Goal: Task Accomplishment & Management: Manage account settings

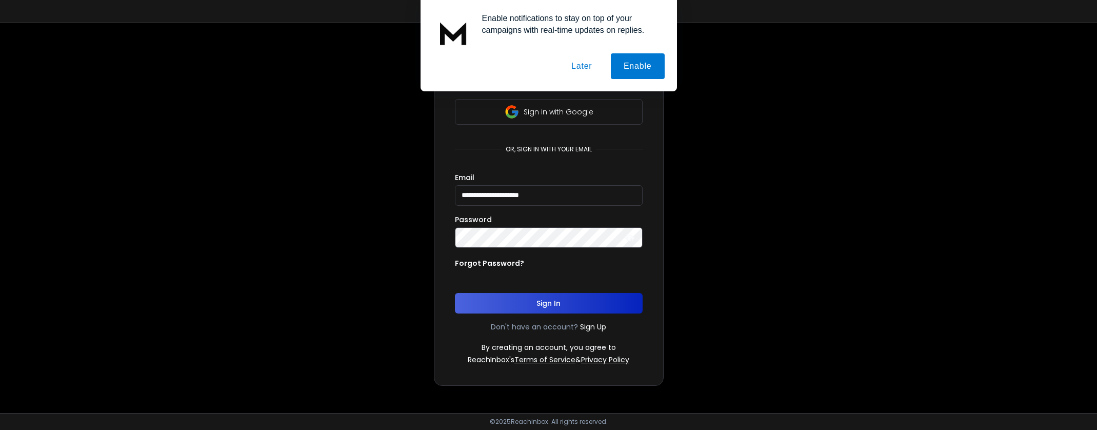
click at [534, 300] on button "Sign In" at bounding box center [549, 303] width 188 height 21
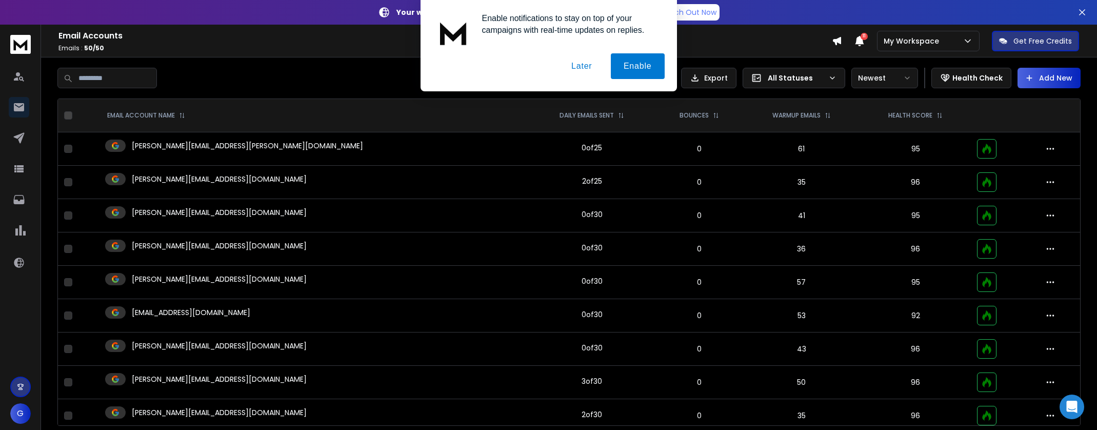
click at [573, 67] on button "Later" at bounding box center [581, 66] width 46 height 26
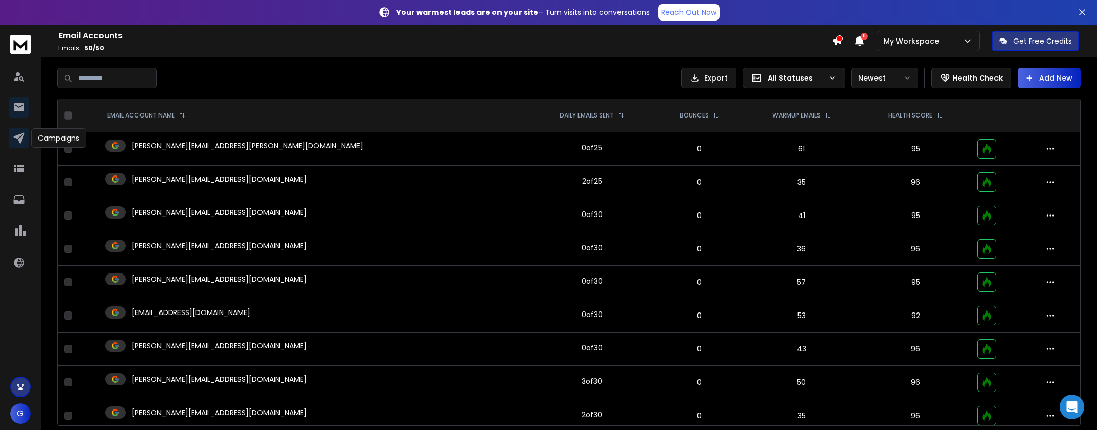
click at [19, 132] on icon at bounding box center [19, 138] width 12 height 12
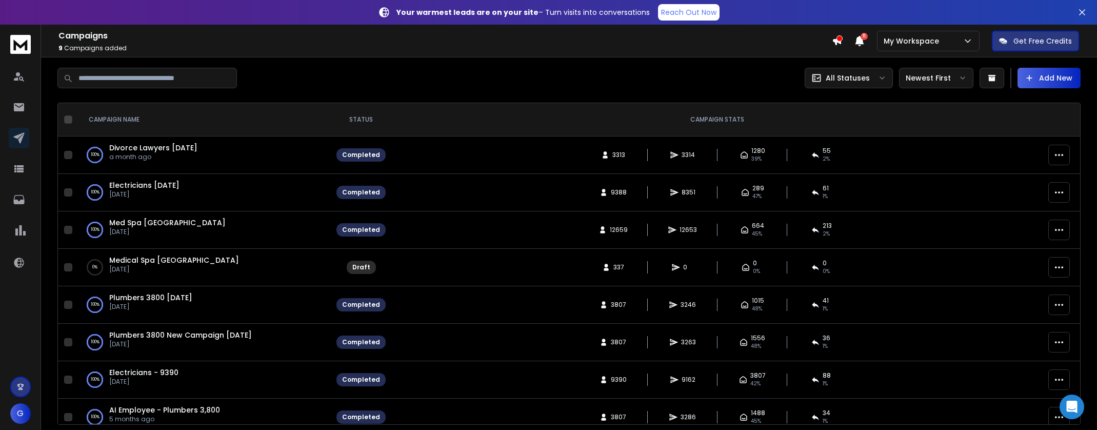
click at [173, 220] on div "100 % Med Spa [GEOGRAPHIC_DATA] [DATE]" at bounding box center [203, 229] width 233 height 25
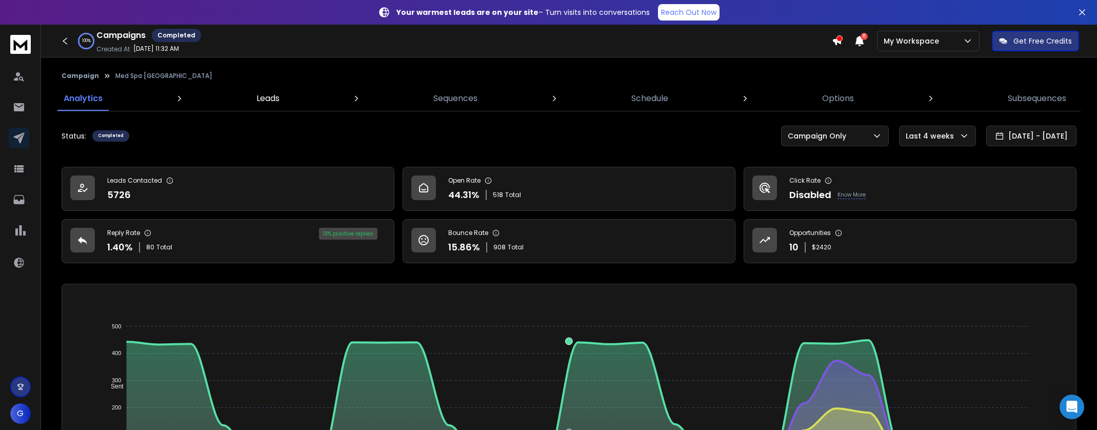
click at [277, 97] on p "Leads" at bounding box center [267, 98] width 23 height 12
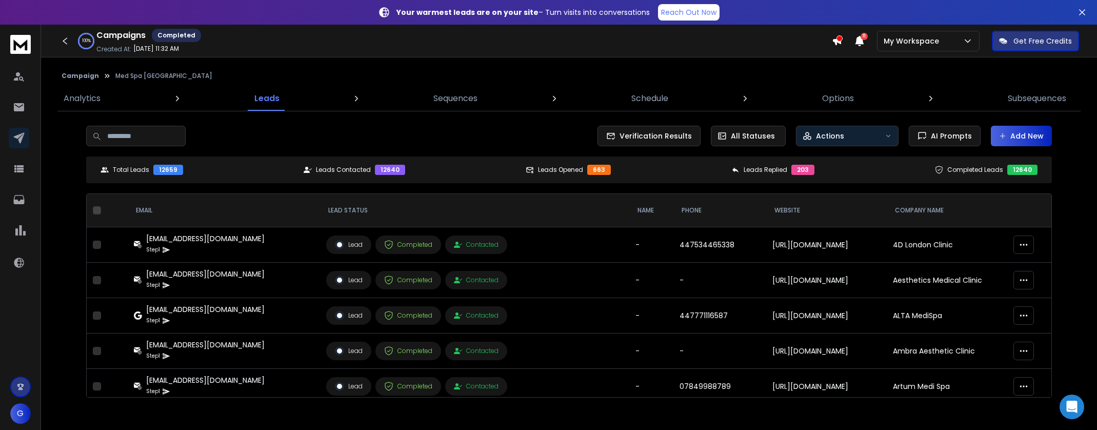
click at [892, 139] on icon "button" at bounding box center [887, 136] width 7 height 8
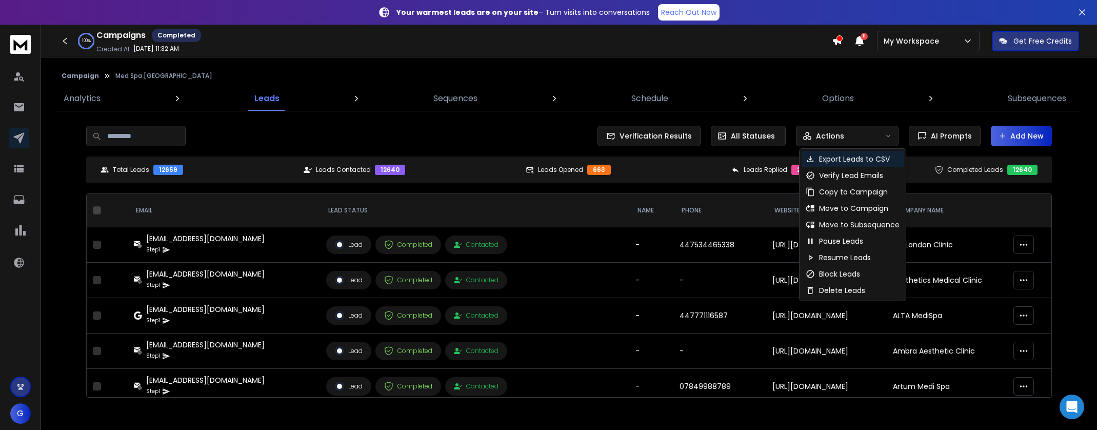
click at [872, 157] on p "Export Leads to CSV" at bounding box center [854, 159] width 71 height 10
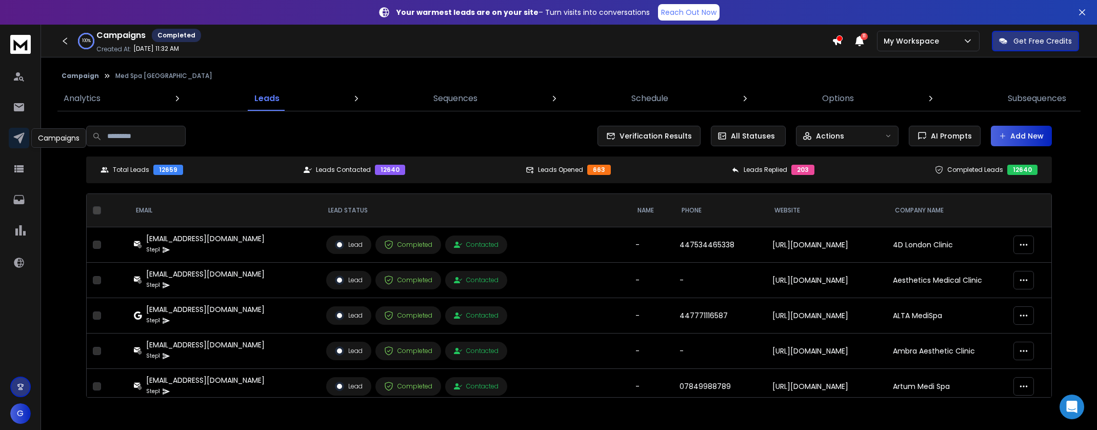
click at [25, 136] on icon at bounding box center [19, 138] width 12 height 12
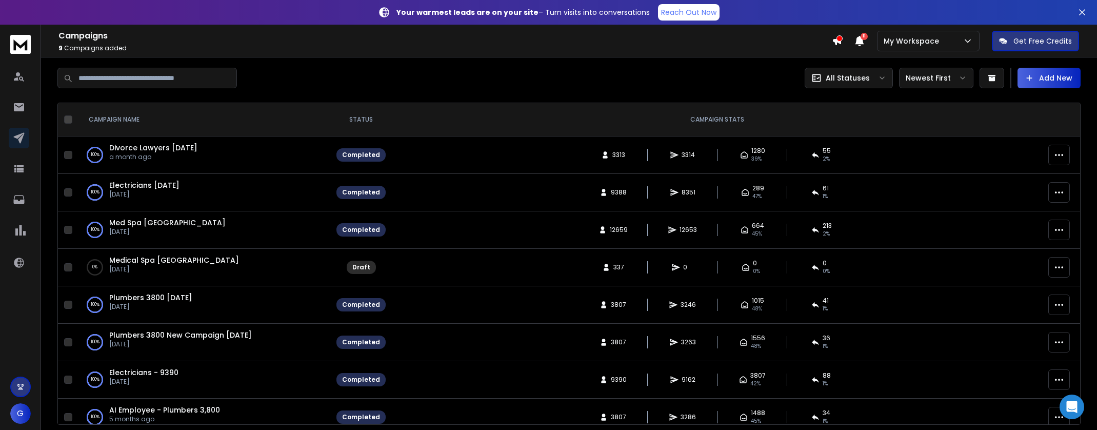
click at [1062, 155] on icon "button" at bounding box center [1059, 155] width 8 height 2
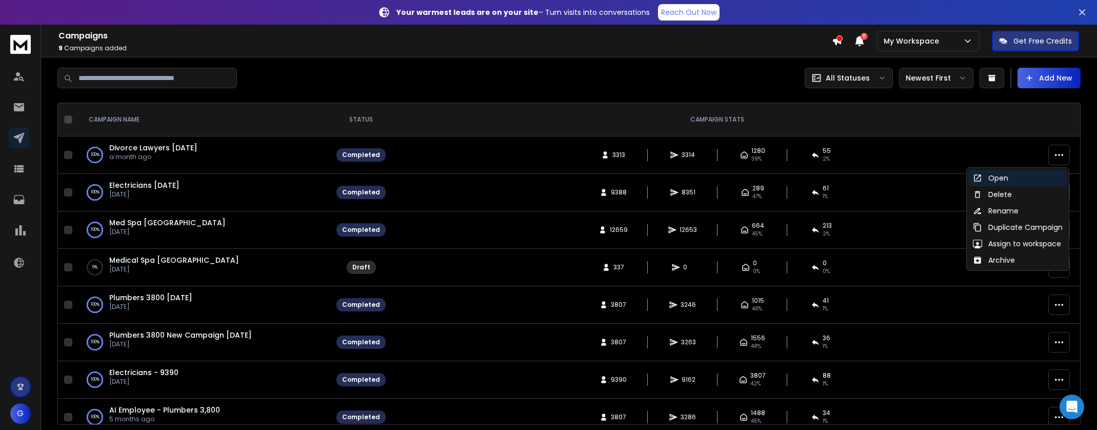
click at [867, 113] on th "CAMPAIGN STATS" at bounding box center [717, 119] width 650 height 33
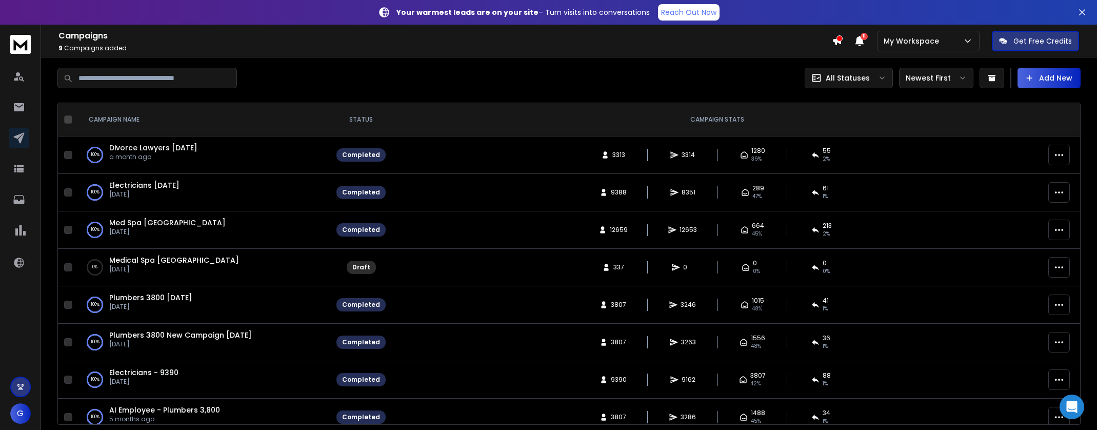
click at [1058, 230] on icon "button" at bounding box center [1059, 230] width 8 height 2
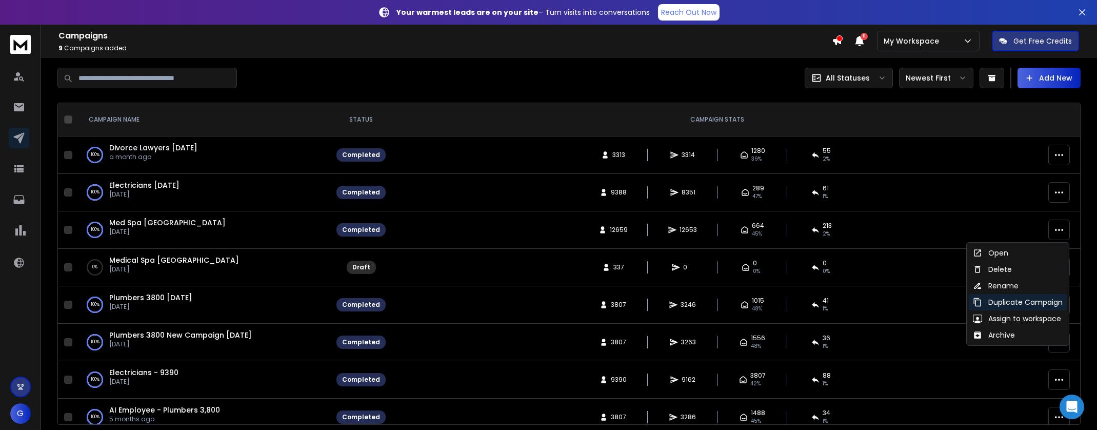
click at [1006, 299] on div "Duplicate Campaign" at bounding box center [1018, 302] width 90 height 10
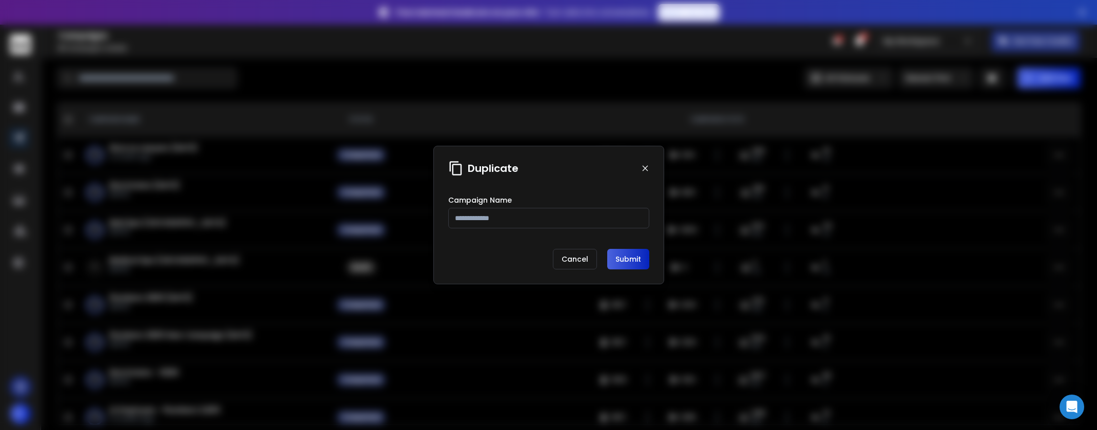
click at [479, 215] on input "text" at bounding box center [548, 218] width 201 height 21
type input "**********"
click at [630, 260] on button "Submit" at bounding box center [628, 259] width 42 height 21
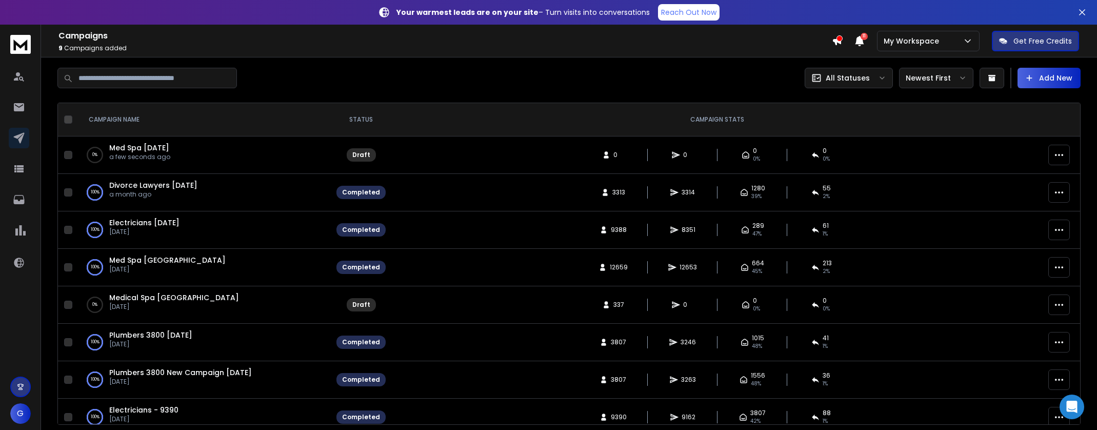
click at [157, 150] on span "Med Spa [DATE]" at bounding box center [139, 148] width 60 height 10
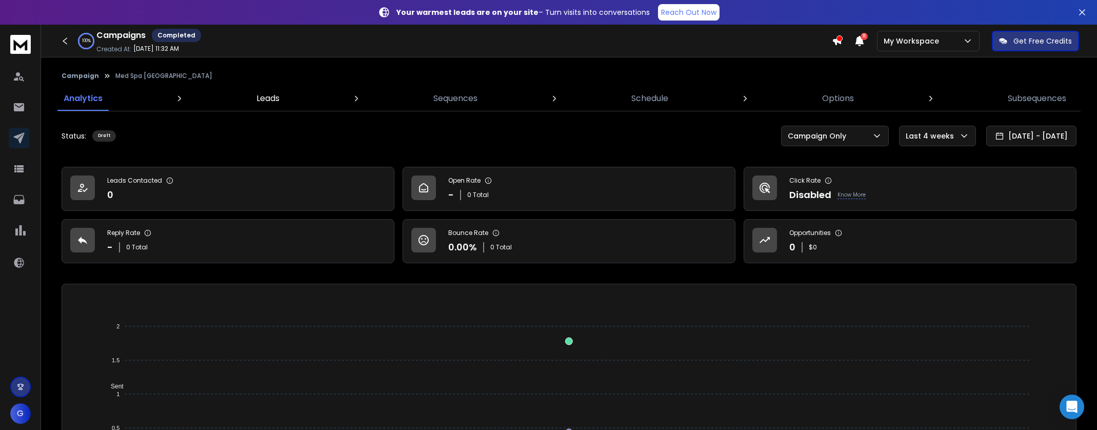
click at [257, 99] on p "Leads" at bounding box center [267, 98] width 23 height 12
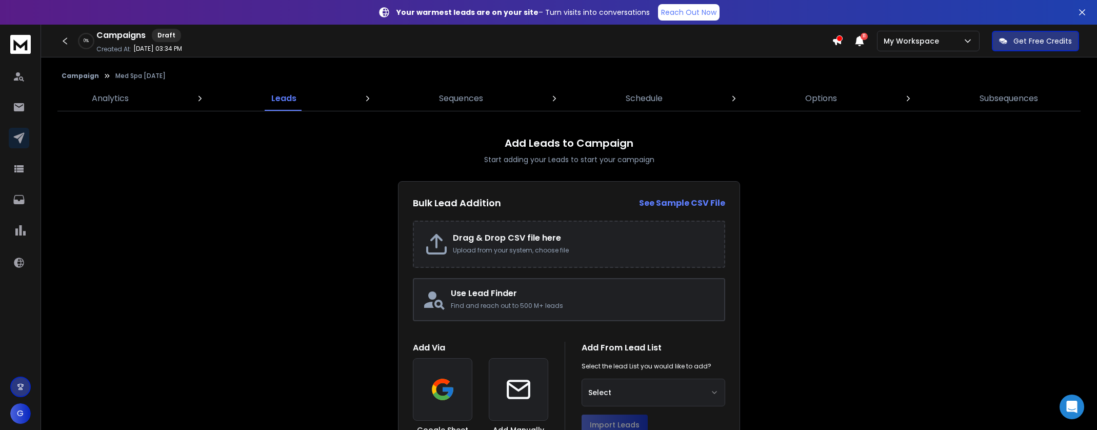
click at [477, 249] on p "Upload from your system, choose file" at bounding box center [583, 250] width 261 height 8
type input "**********"
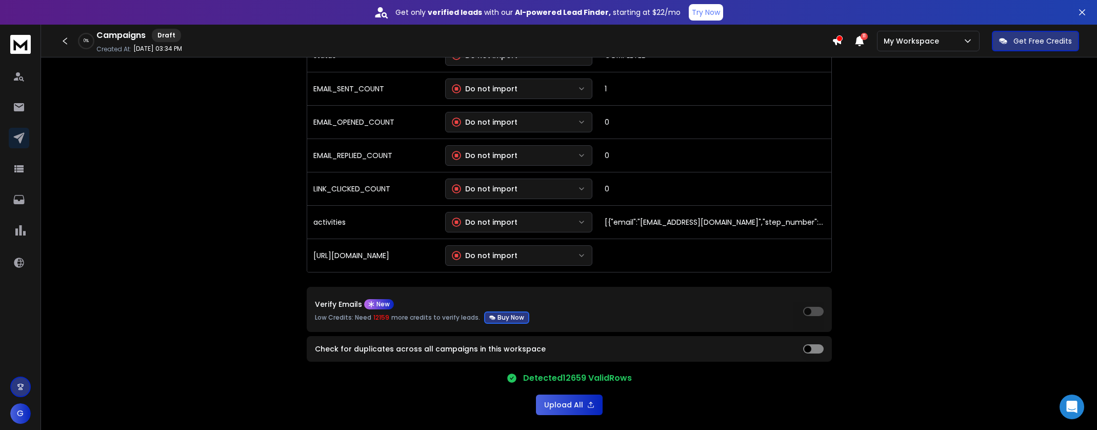
scroll to position [441, 0]
click at [569, 402] on button "Upload All" at bounding box center [569, 403] width 67 height 21
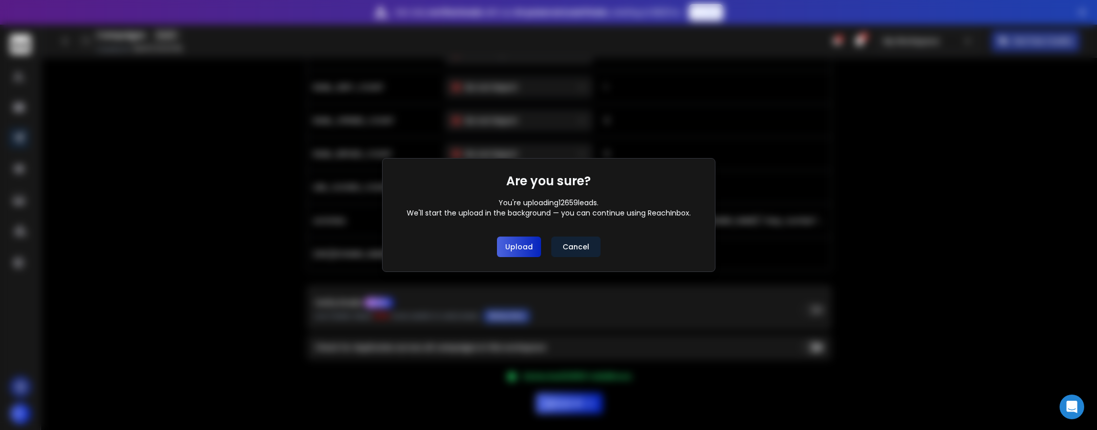
click at [525, 249] on button "Upload" at bounding box center [519, 246] width 44 height 21
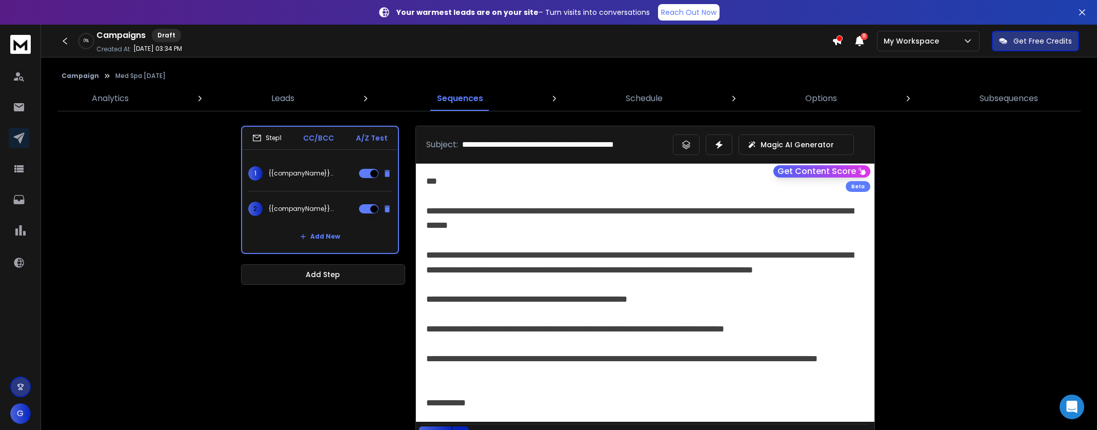
click at [294, 208] on p "{{companyName}} - Your 24/7 AI Receptionist is Ready" at bounding box center [302, 209] width 66 height 8
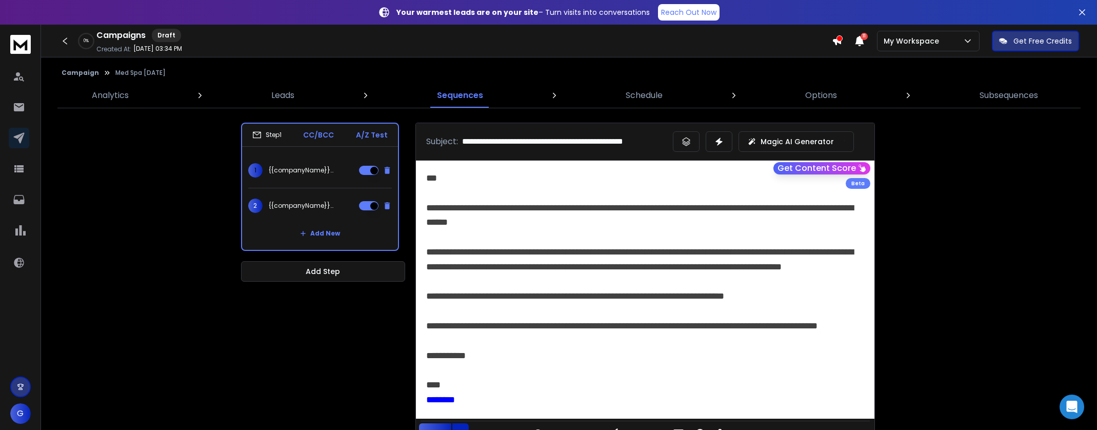
scroll to position [5, 0]
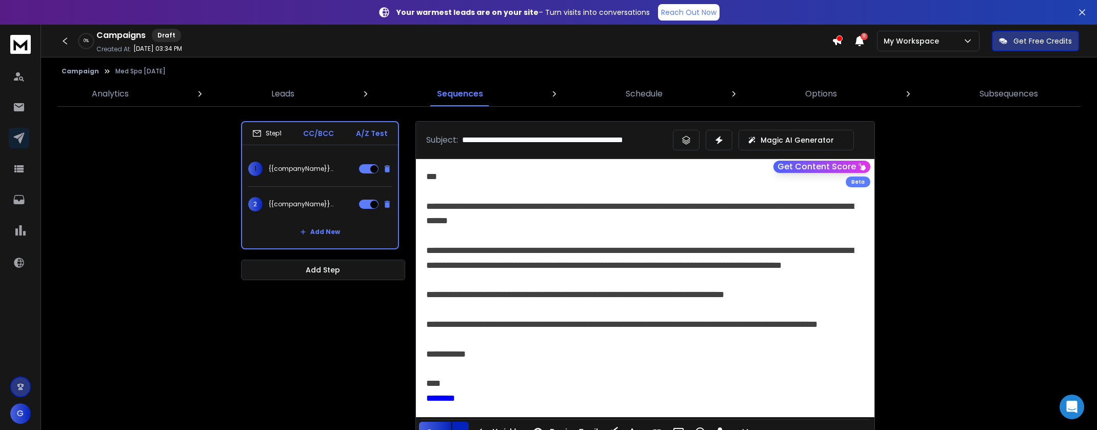
click at [297, 166] on p "{{companyName}} - Your New 24/7 Employee is Ready" at bounding box center [302, 169] width 66 height 8
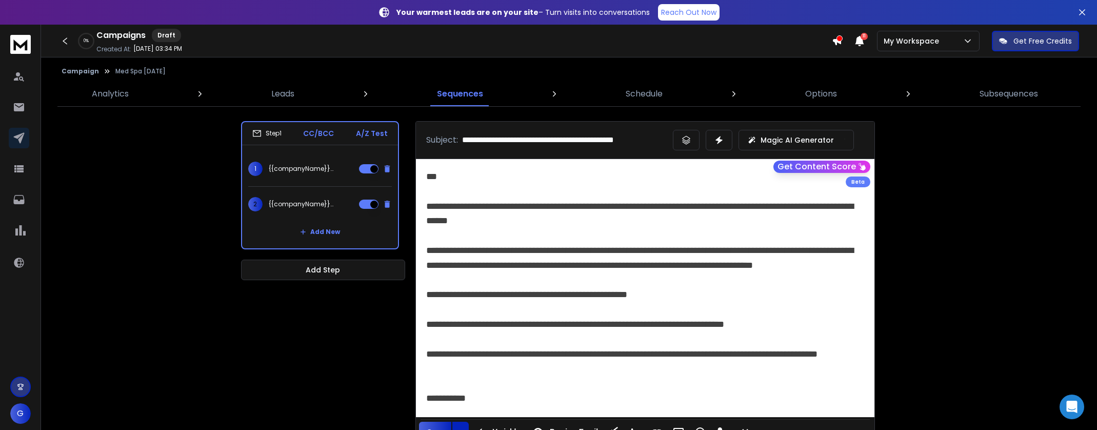
drag, startPoint x: 612, startPoint y: 140, endPoint x: 650, endPoint y: 144, distance: 38.6
click at [650, 144] on input "**********" at bounding box center [562, 140] width 200 height 12
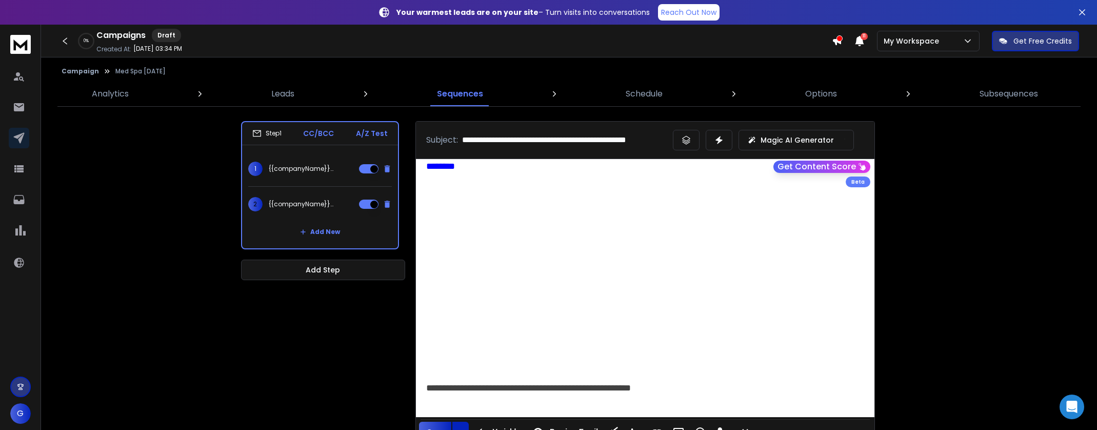
scroll to position [36, 0]
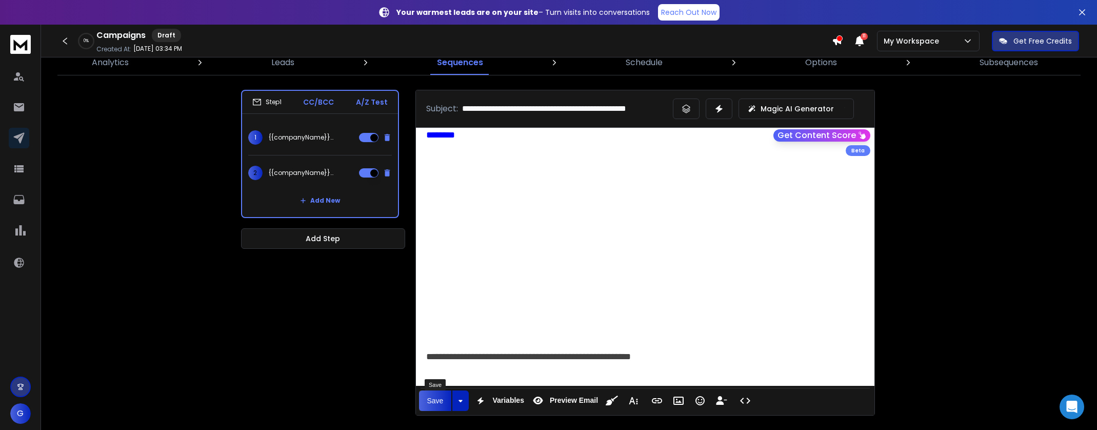
type input "**********"
click at [640, 63] on p "Schedule" at bounding box center [644, 62] width 37 height 12
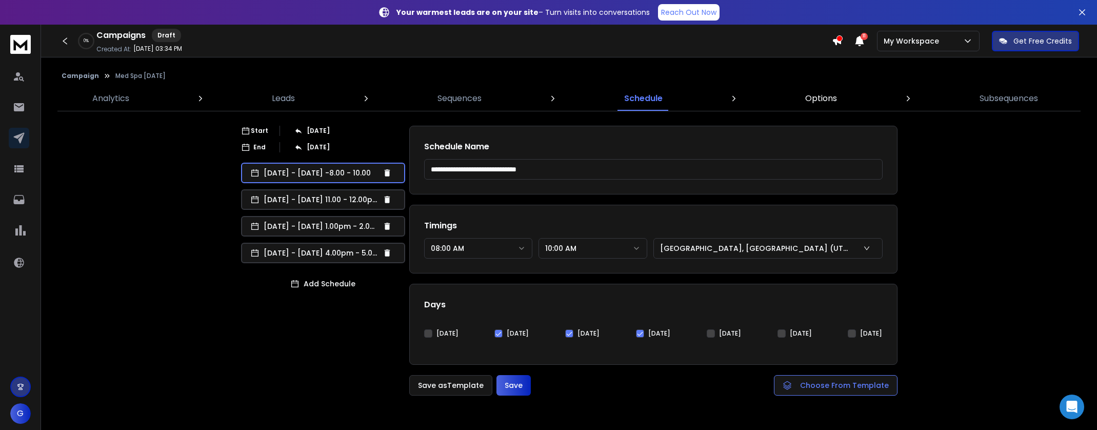
click at [818, 96] on p "Options" at bounding box center [821, 98] width 32 height 12
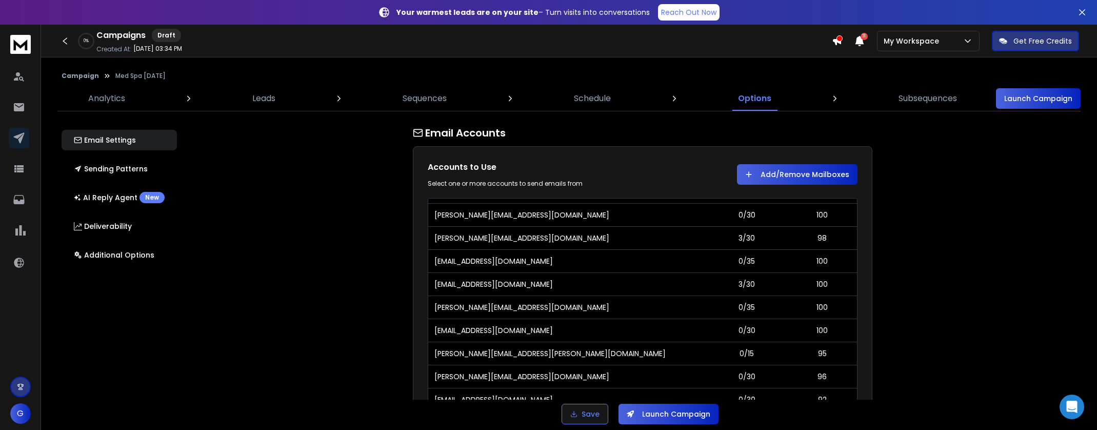
scroll to position [213, 0]
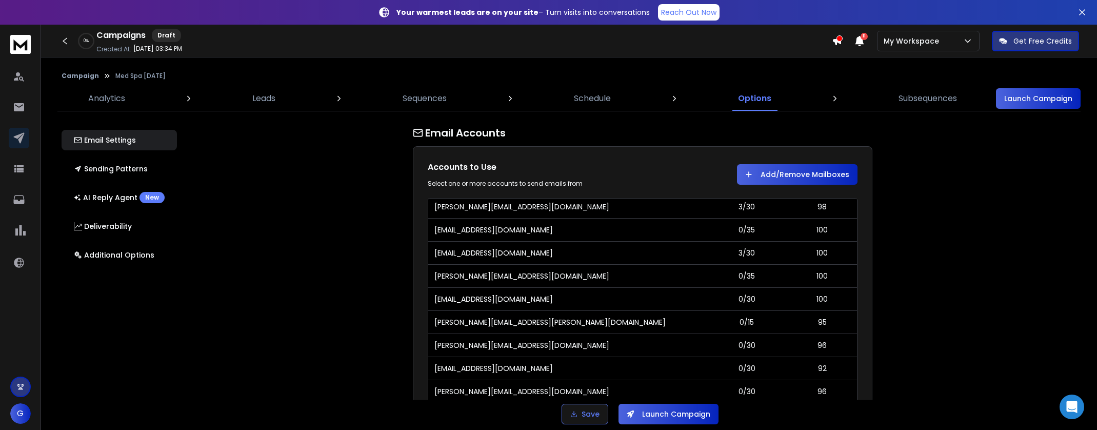
click at [802, 173] on button "Add/Remove Mailboxes" at bounding box center [797, 174] width 120 height 21
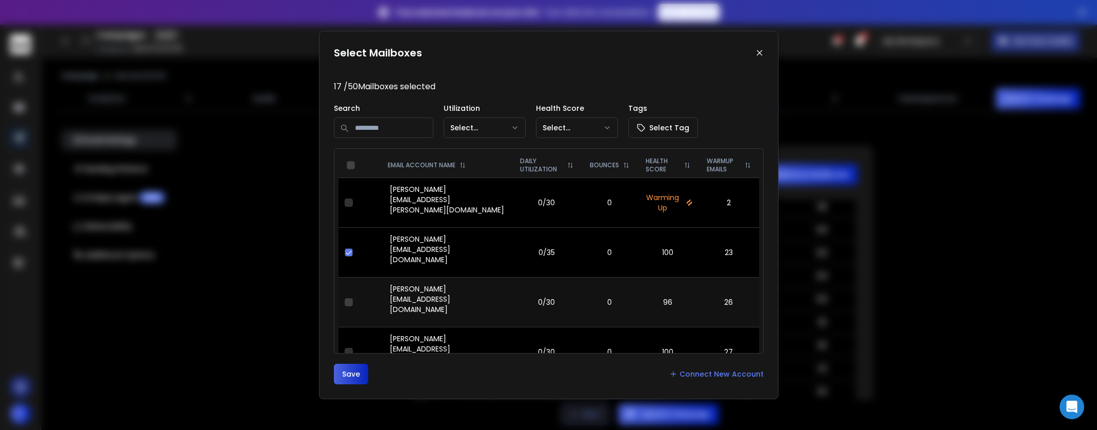
click at [346, 298] on button "button" at bounding box center [349, 302] width 8 height 8
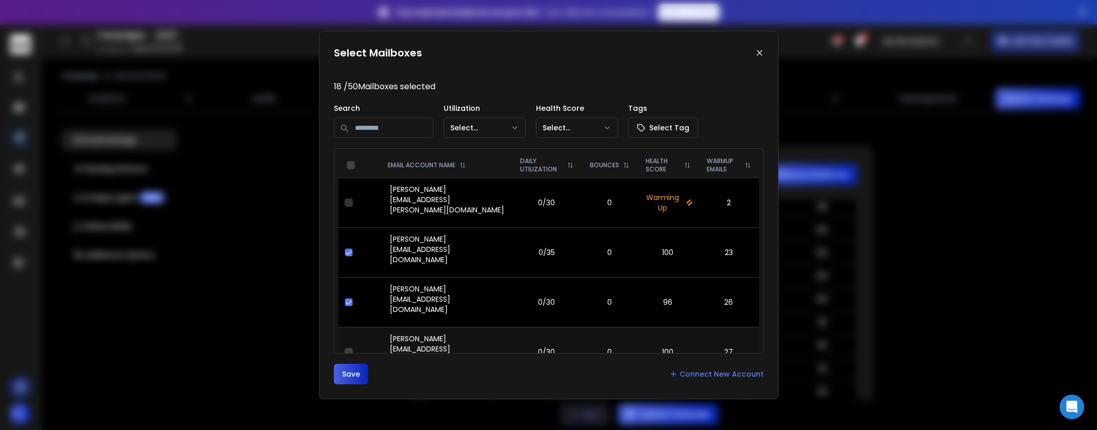
click at [349, 348] on button "button" at bounding box center [349, 352] width 8 height 8
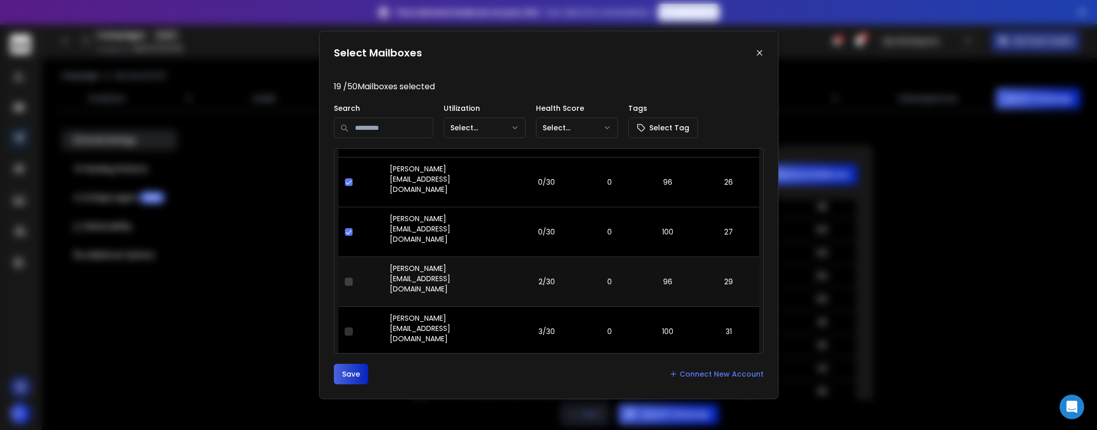
scroll to position [122, 0]
click at [349, 276] on button "button" at bounding box center [349, 280] width 8 height 8
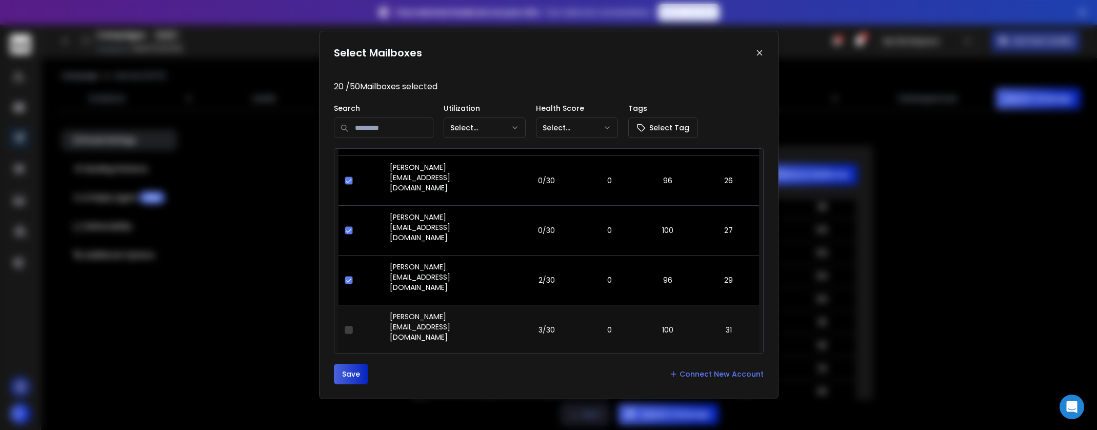
click at [348, 326] on button "button" at bounding box center [349, 330] width 8 height 8
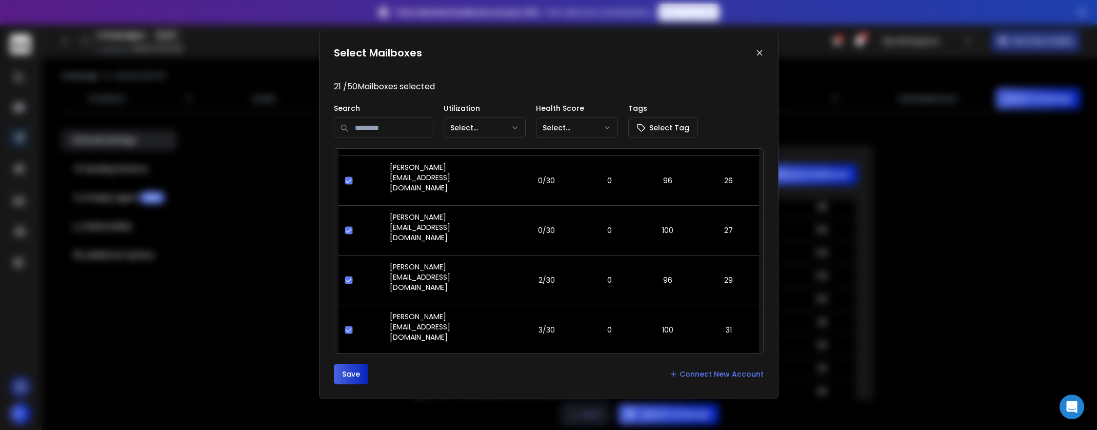
click at [349, 375] on button "button" at bounding box center [349, 379] width 8 height 8
click at [351, 408] on td at bounding box center [358, 433] width 41 height 50
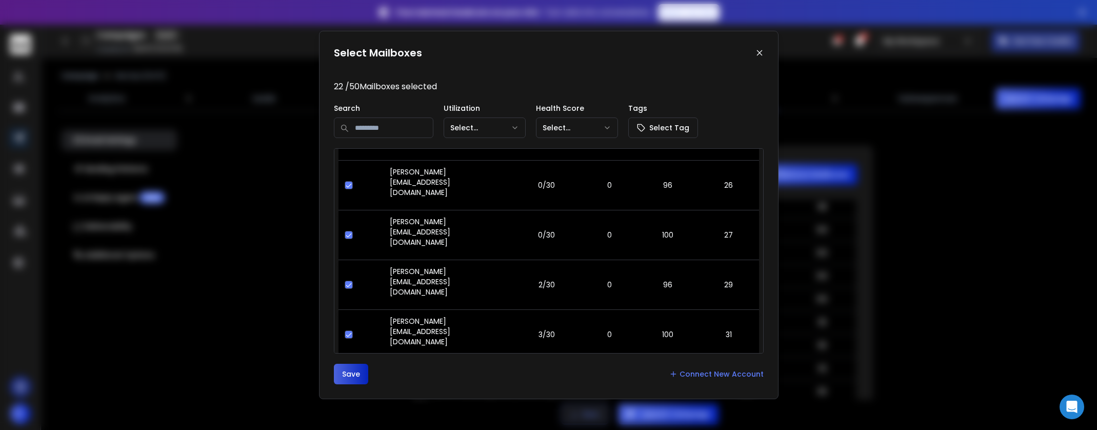
click at [348, 429] on button "button" at bounding box center [349, 434] width 8 height 8
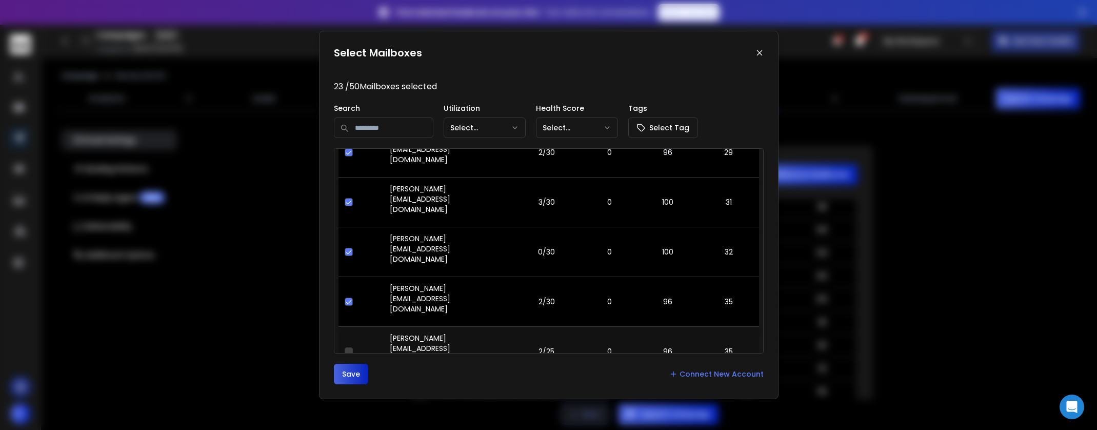
scroll to position [250, 0]
click at [348, 346] on button "button" at bounding box center [349, 350] width 8 height 8
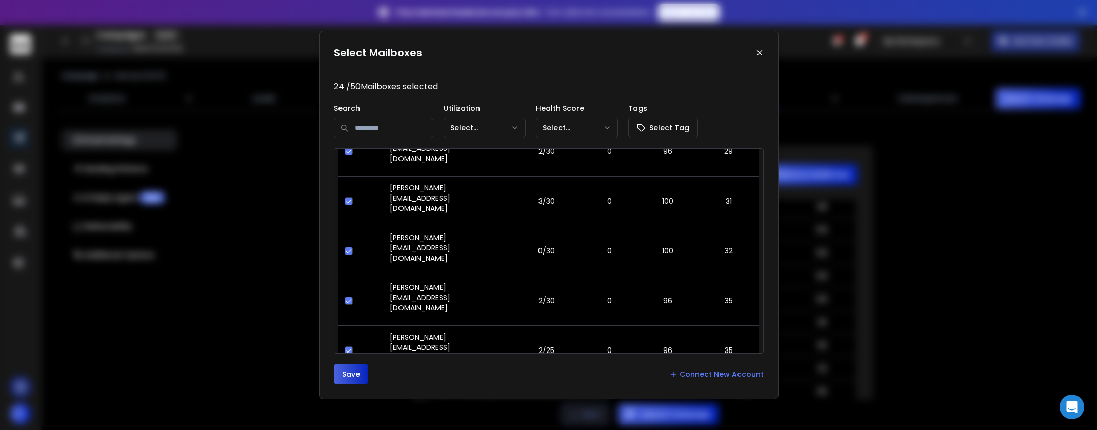
click at [358, 368] on button "Save" at bounding box center [351, 374] width 34 height 21
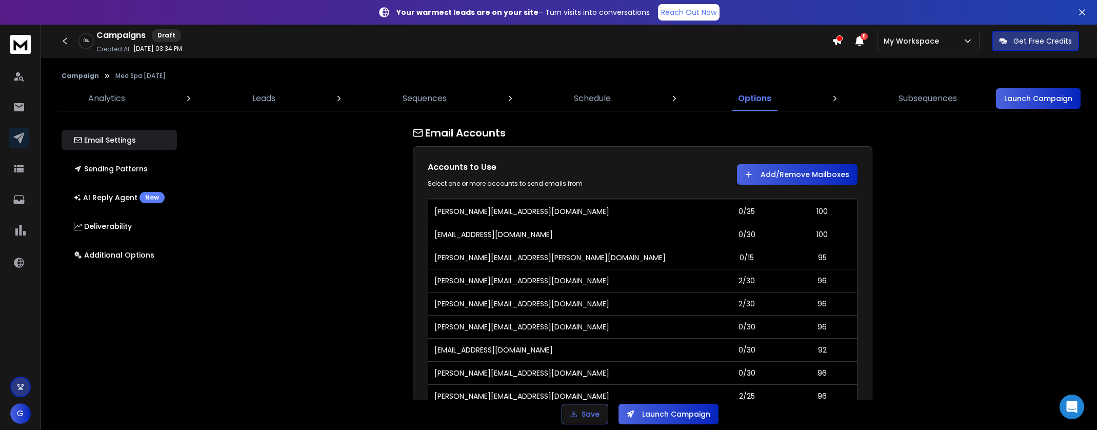
scroll to position [374, 0]
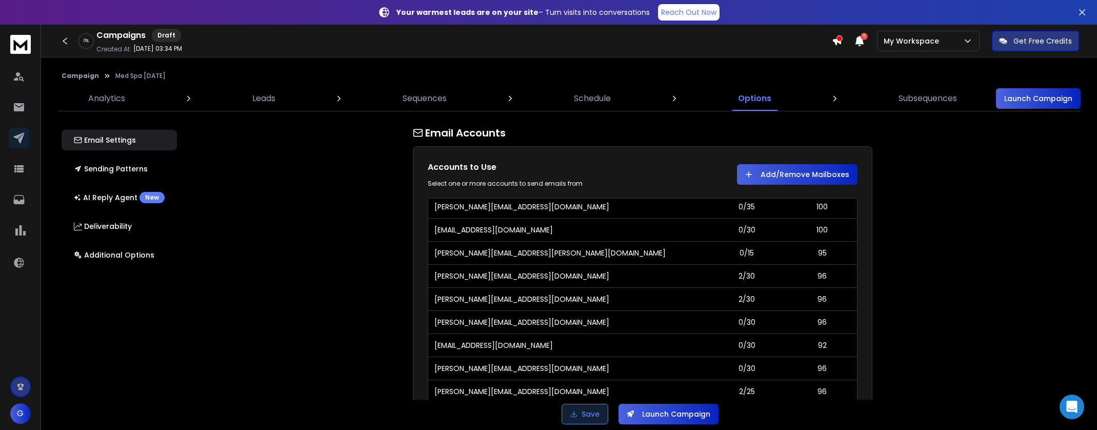
click at [595, 412] on button "Save" at bounding box center [584, 414] width 47 height 21
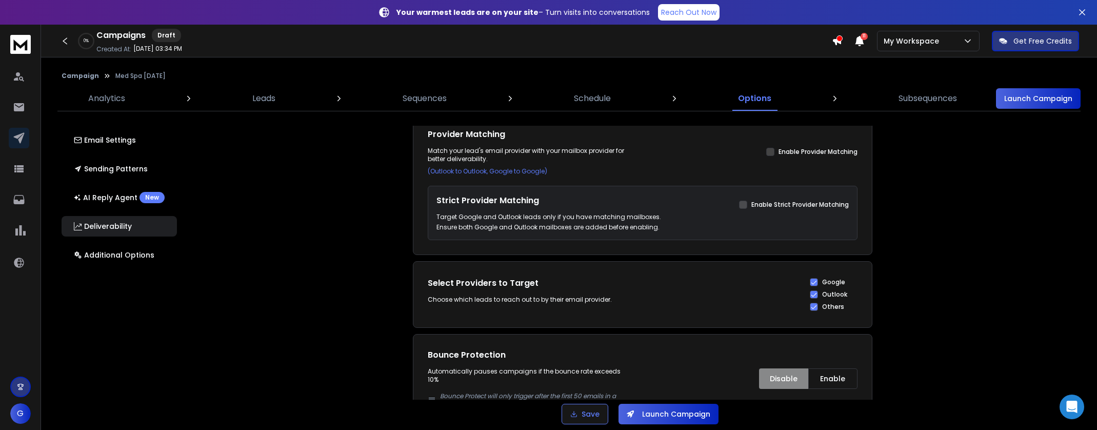
scroll to position [1413, 0]
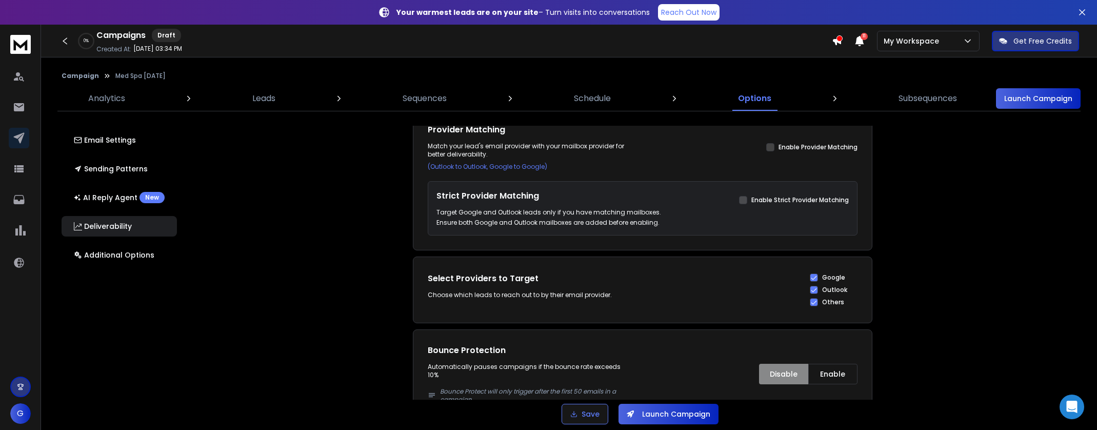
click at [675, 415] on button "Launch Campaign" at bounding box center [668, 414] width 100 height 21
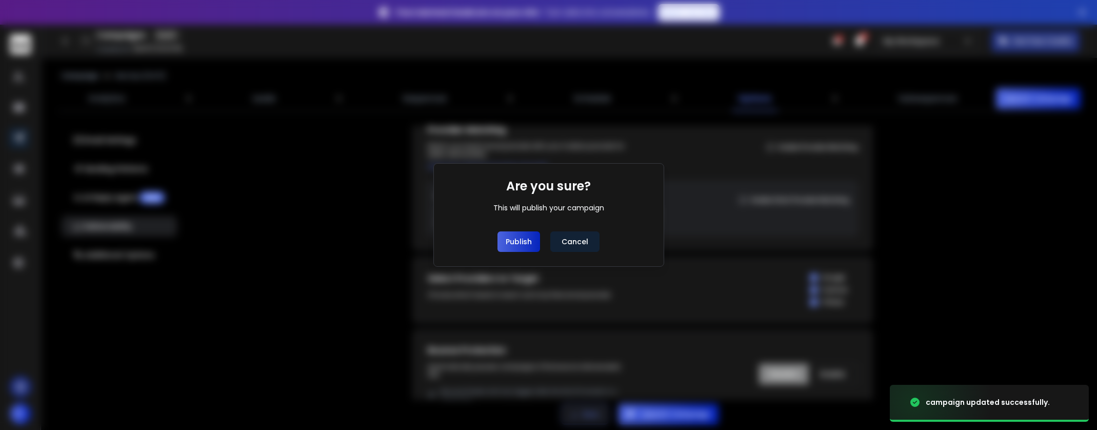
click at [508, 239] on button "Publish" at bounding box center [518, 241] width 43 height 21
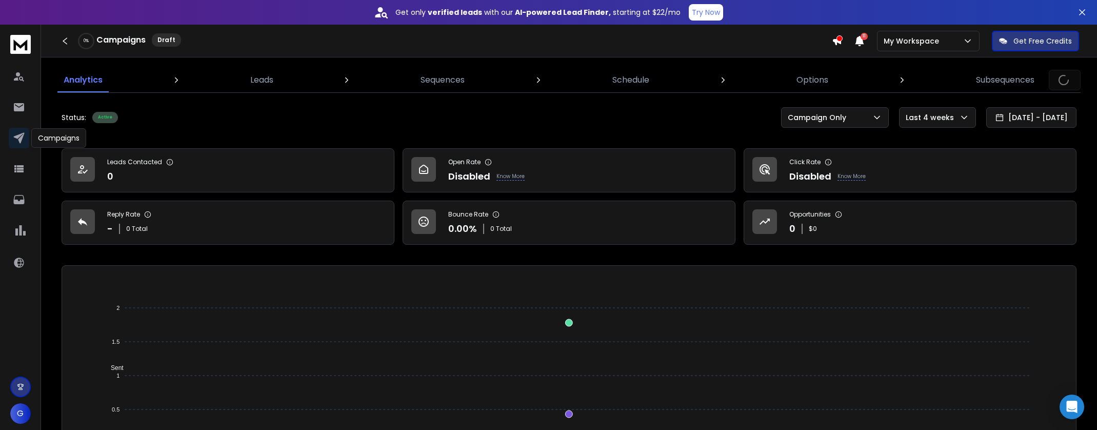
click at [16, 134] on icon at bounding box center [19, 138] width 12 height 12
